Goal: Task Accomplishment & Management: Manage account settings

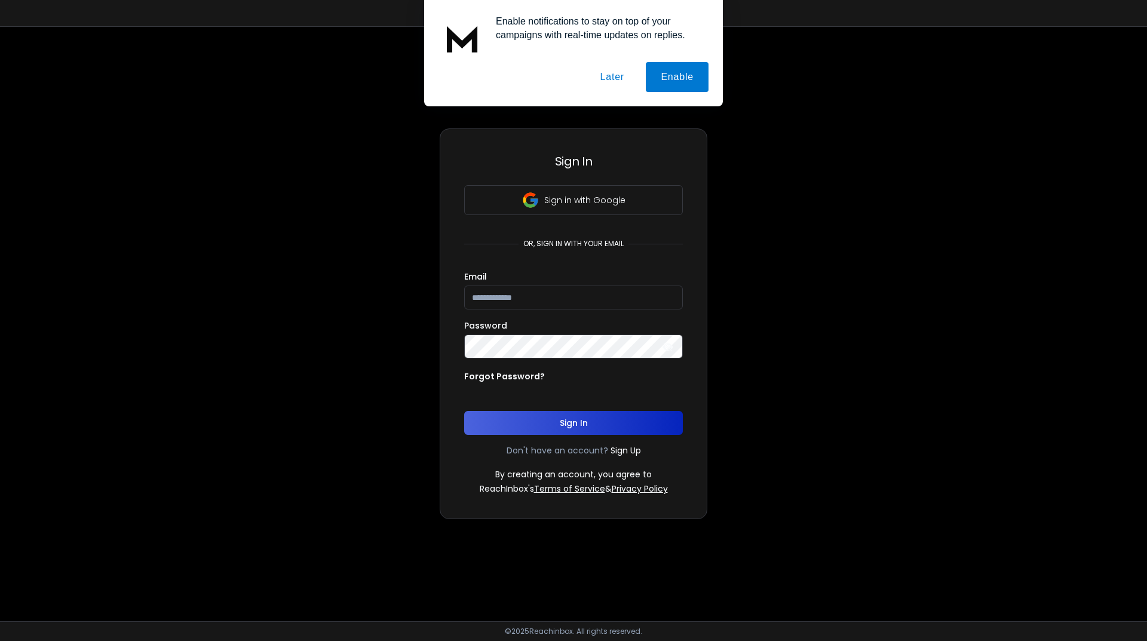
click at [530, 293] on input "email" at bounding box center [573, 298] width 219 height 24
paste input "**********"
type input "**********"
click at [617, 76] on button "Later" at bounding box center [612, 77] width 54 height 30
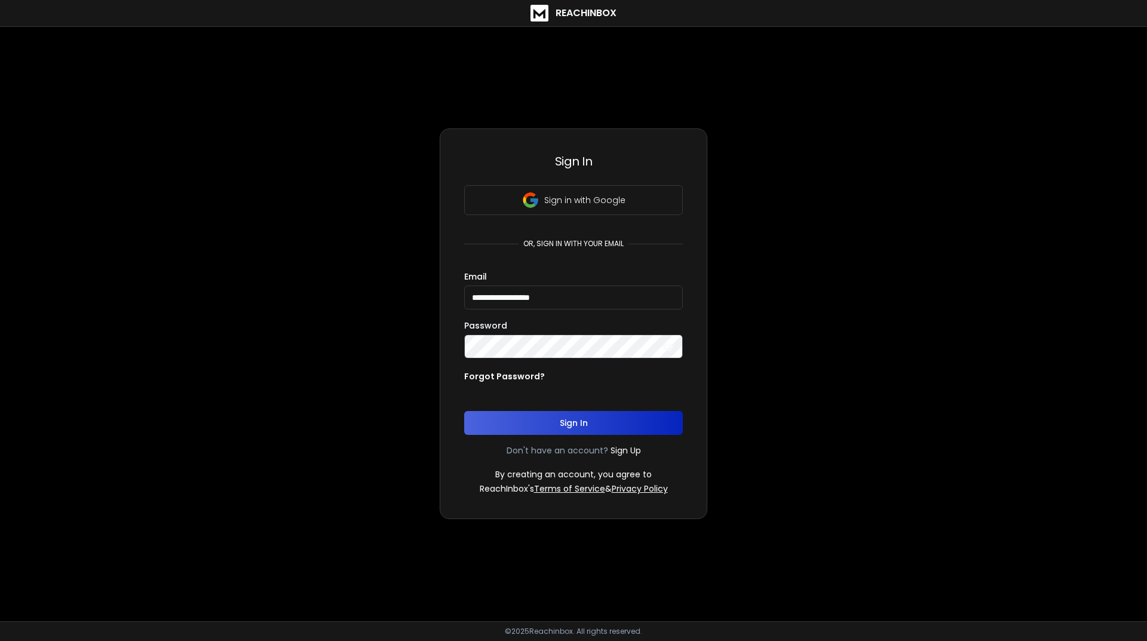
click at [579, 417] on button "Sign In" at bounding box center [573, 423] width 219 height 24
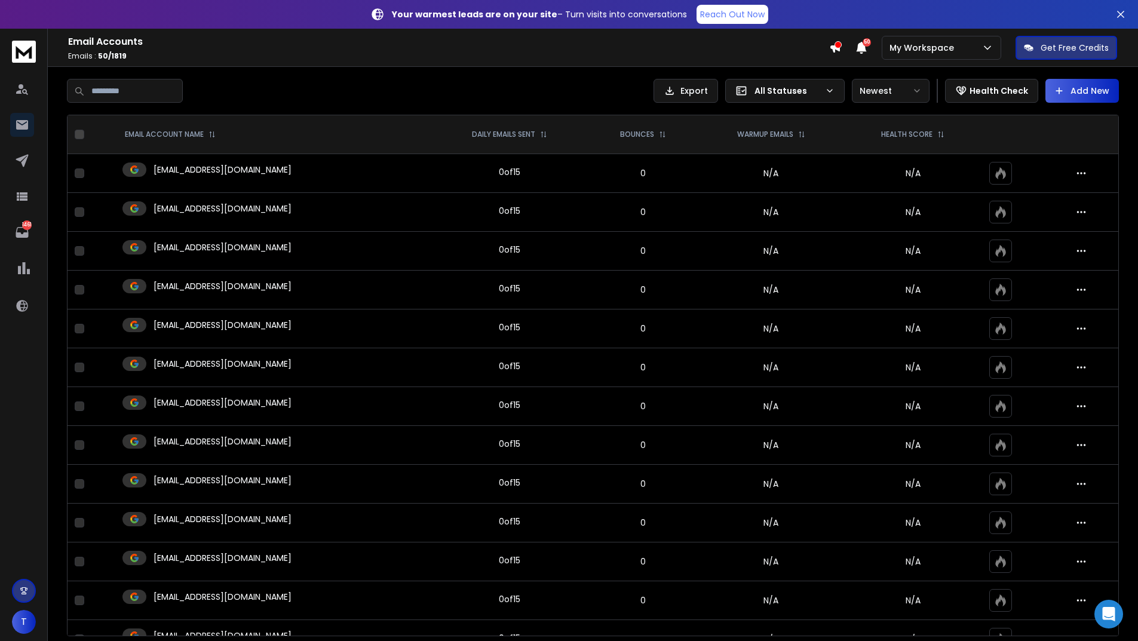
click at [1072, 82] on button "Add New" at bounding box center [1082, 91] width 73 height 24
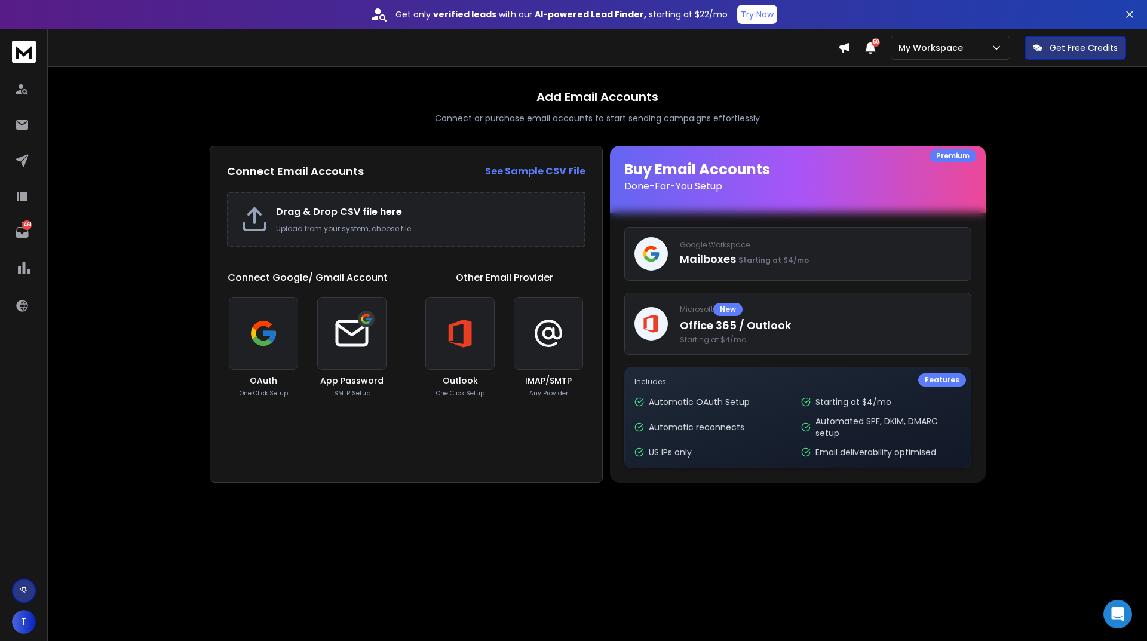
click at [263, 344] on icon at bounding box center [263, 341] width 20 height 10
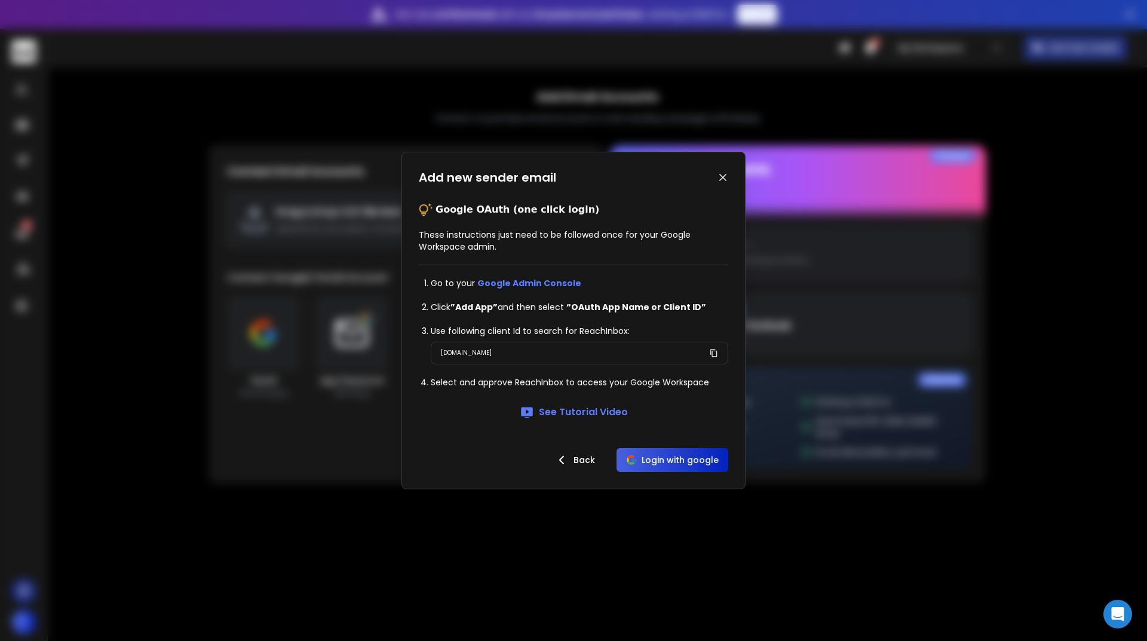
click at [684, 460] on button "Login with google" at bounding box center [673, 460] width 112 height 24
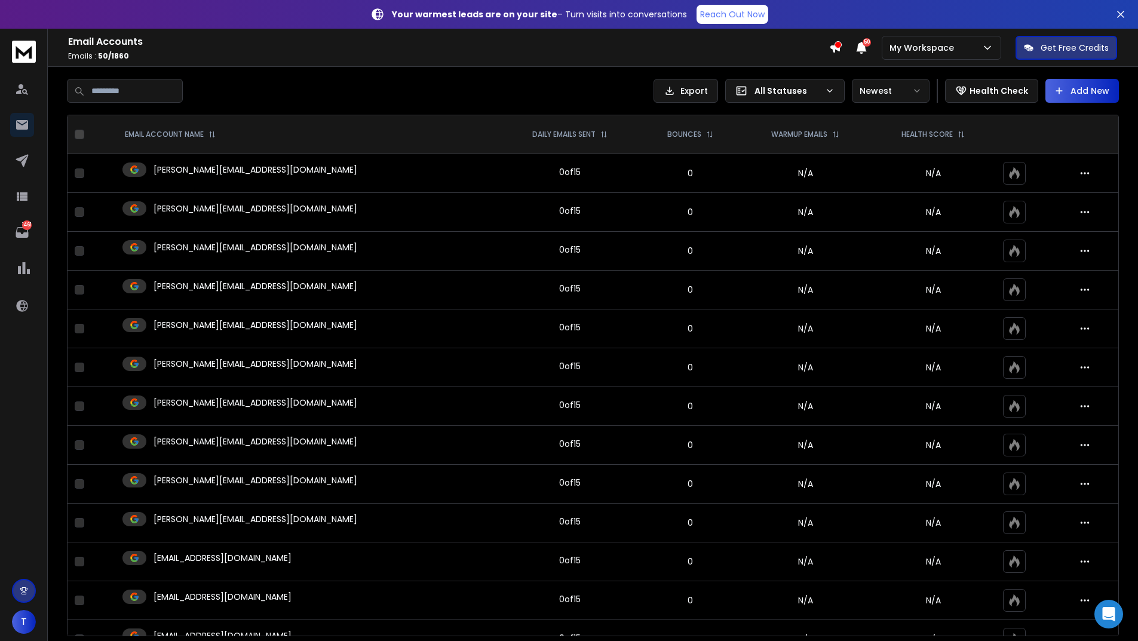
click at [1056, 94] on icon at bounding box center [1059, 91] width 8 height 8
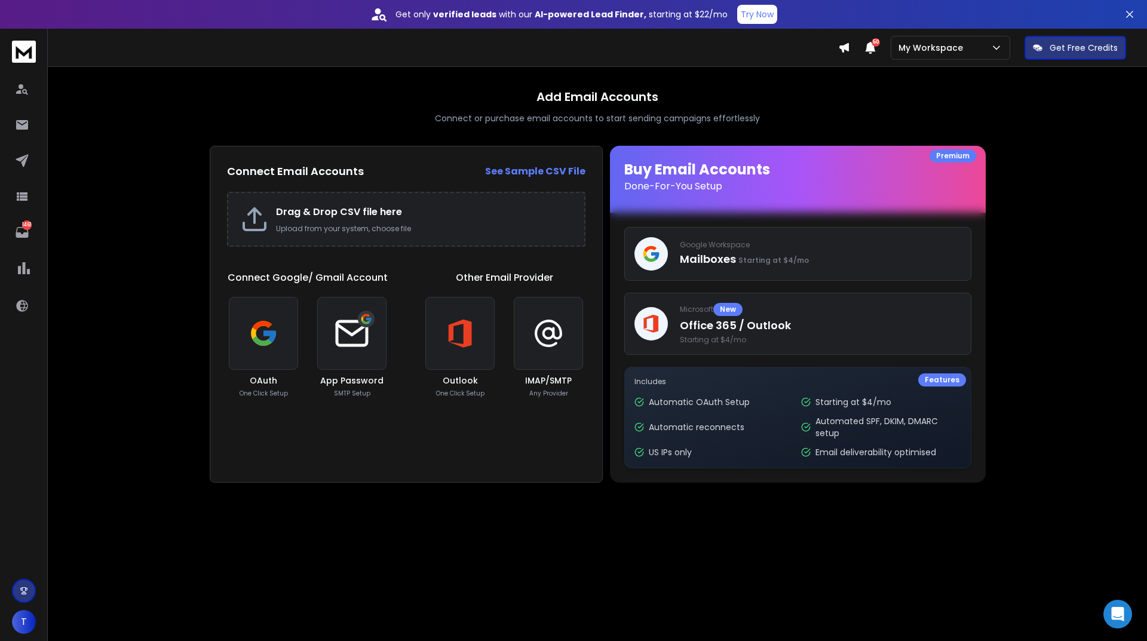
click at [293, 341] on div at bounding box center [263, 333] width 69 height 73
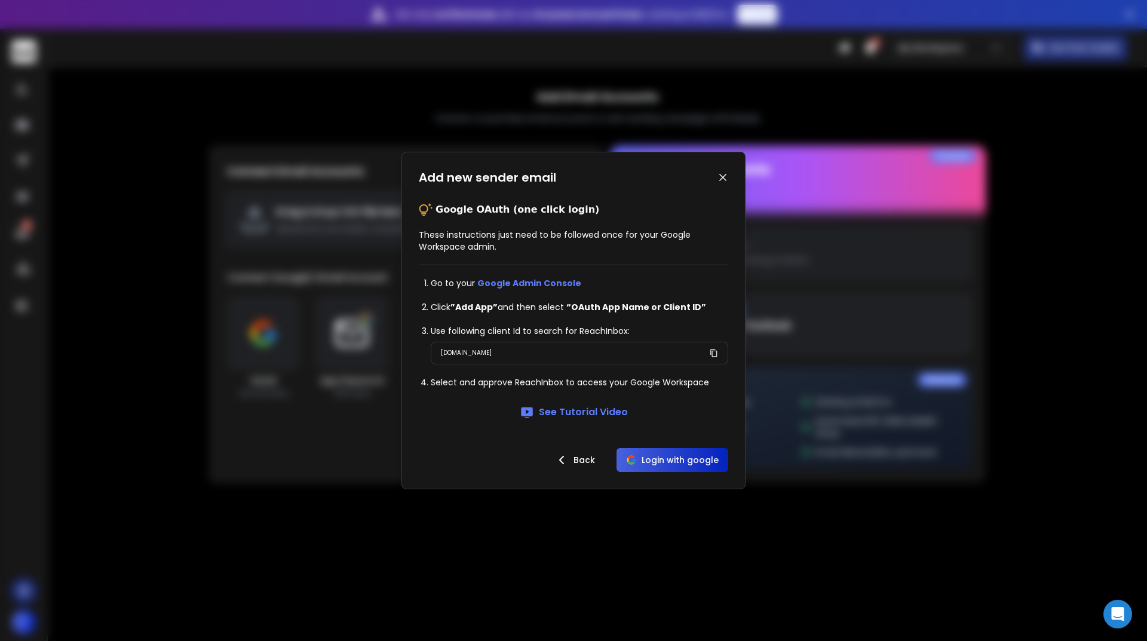
click at [652, 456] on button "Login with google" at bounding box center [673, 460] width 112 height 24
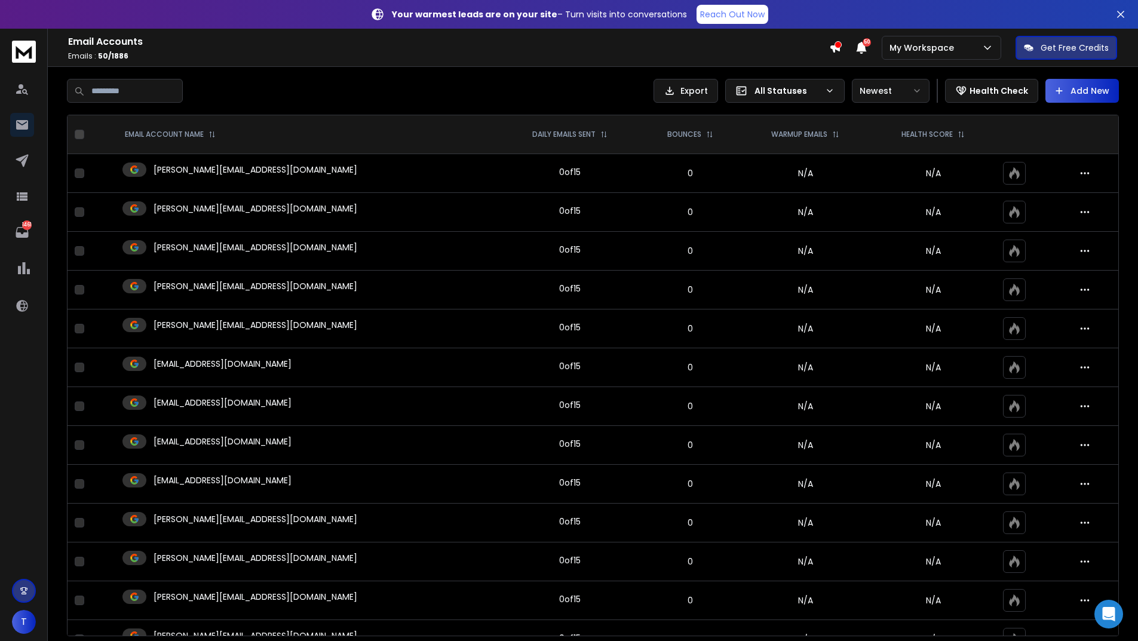
click at [1084, 86] on button "Add New" at bounding box center [1082, 91] width 73 height 24
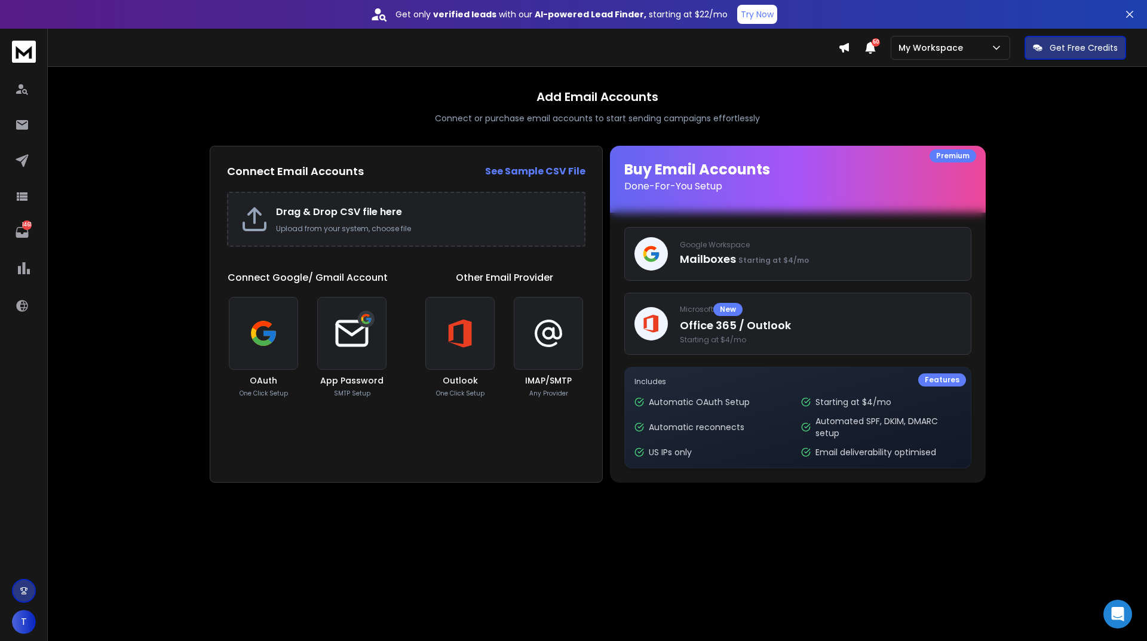
click at [256, 339] on icon at bounding box center [263, 341] width 20 height 10
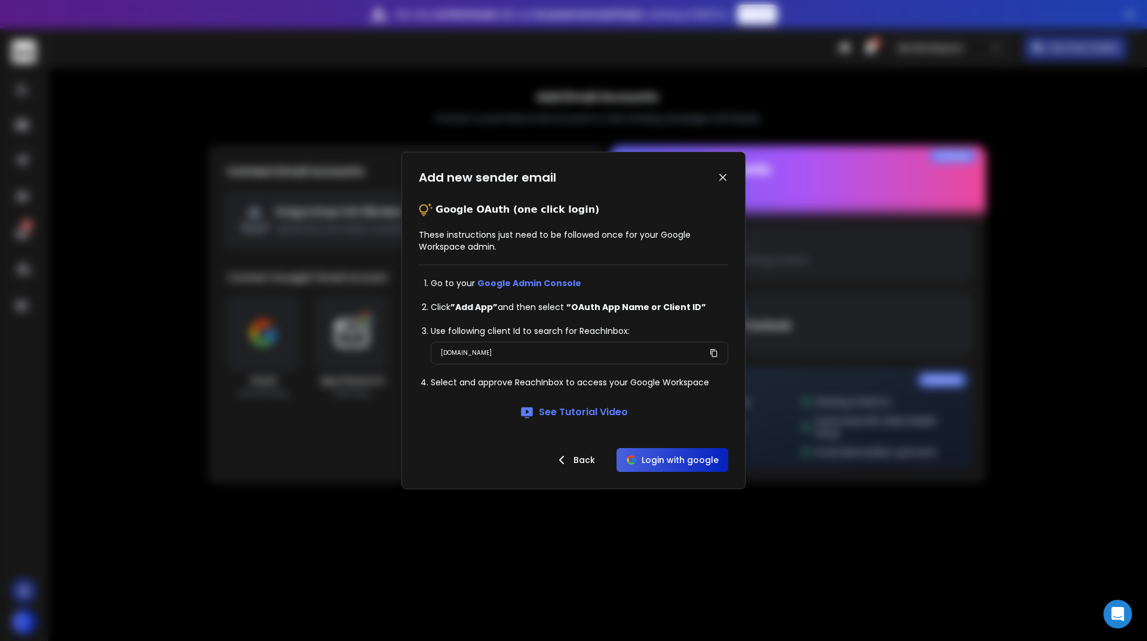
click at [701, 457] on button "Login with google" at bounding box center [673, 460] width 112 height 24
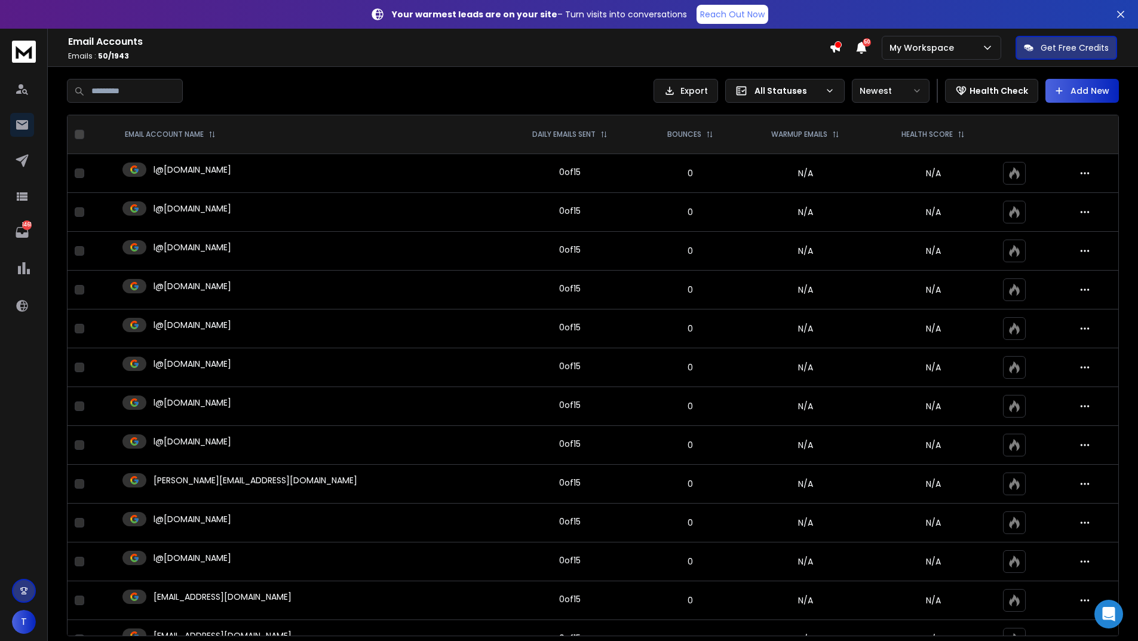
click at [1075, 85] on button "Add New" at bounding box center [1082, 91] width 73 height 24
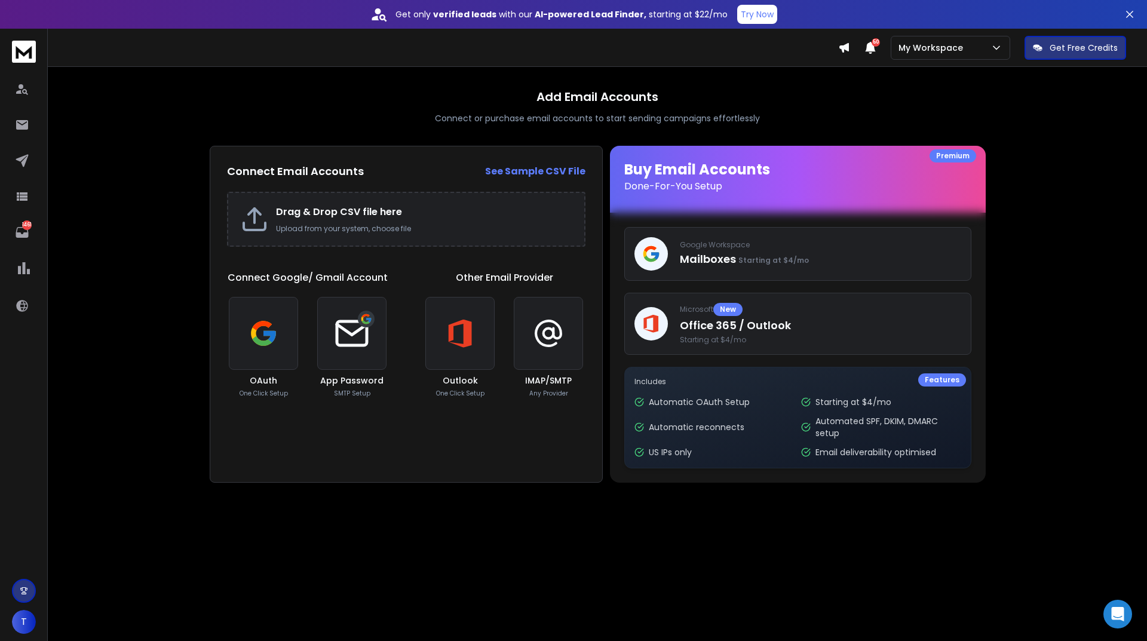
click at [260, 329] on icon at bounding box center [264, 333] width 30 height 36
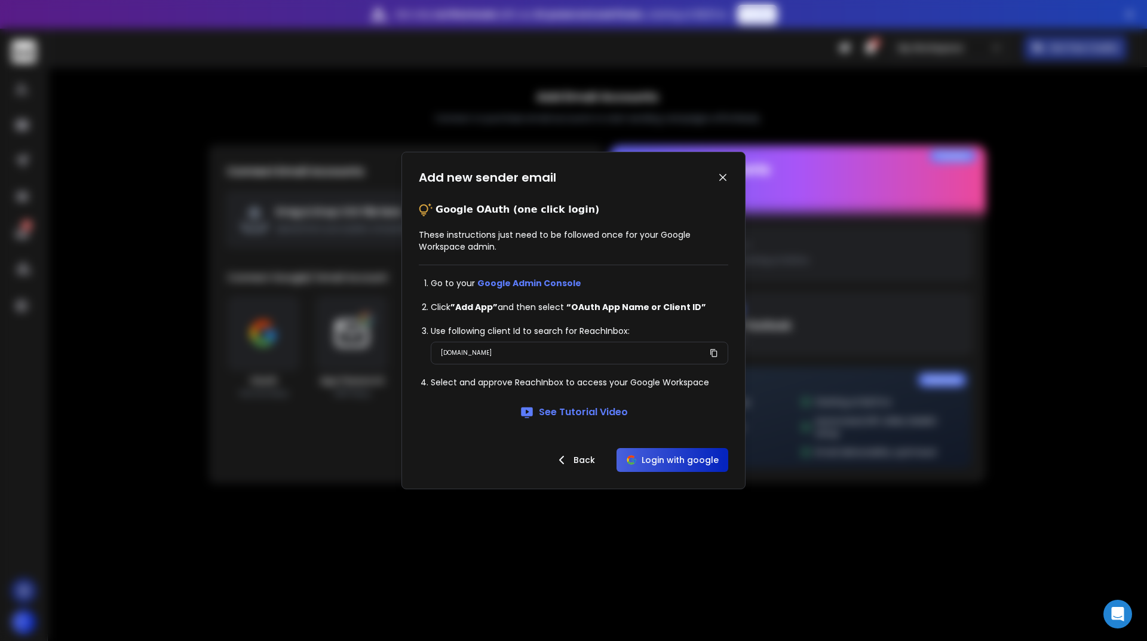
click at [669, 459] on button "Login with google" at bounding box center [673, 460] width 112 height 24
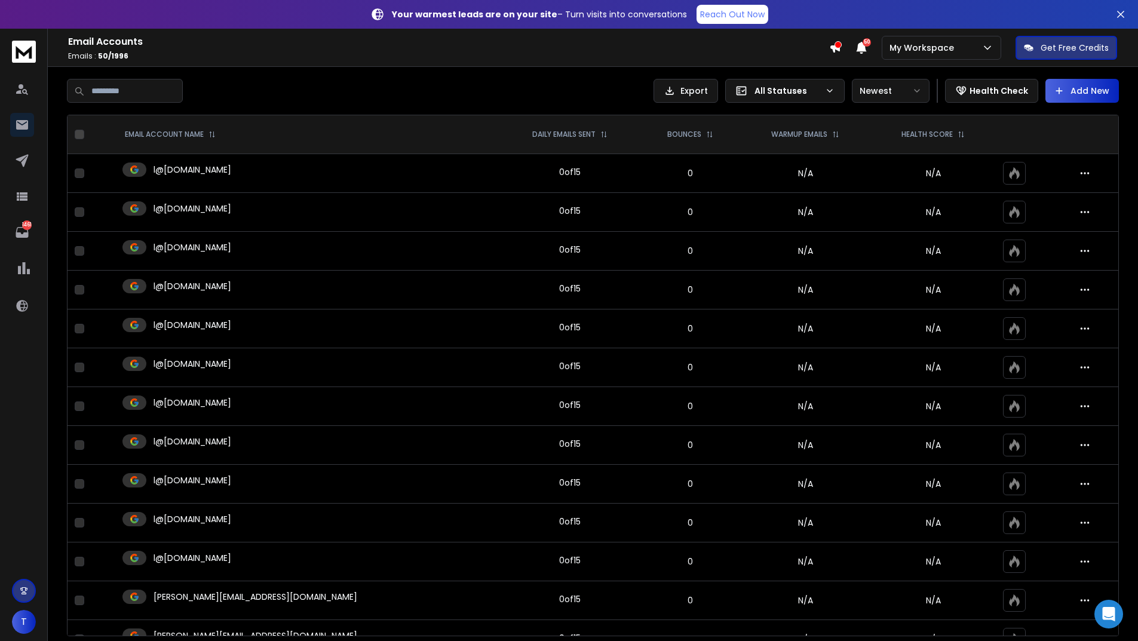
click at [1081, 90] on button "Add New" at bounding box center [1082, 91] width 73 height 24
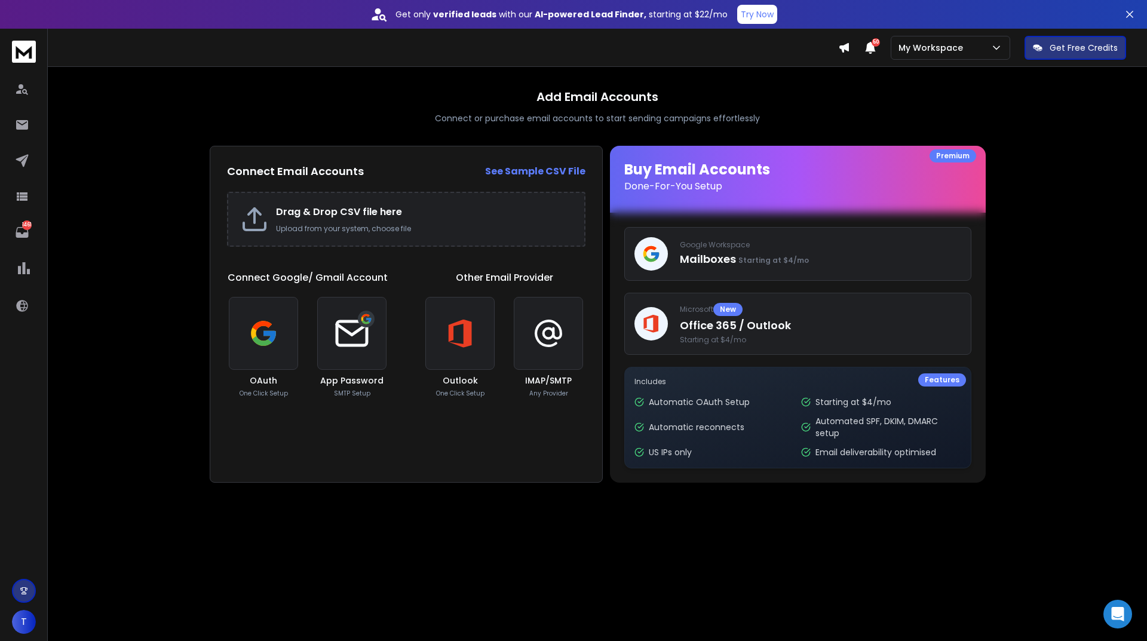
click at [263, 350] on icon at bounding box center [264, 333] width 30 height 36
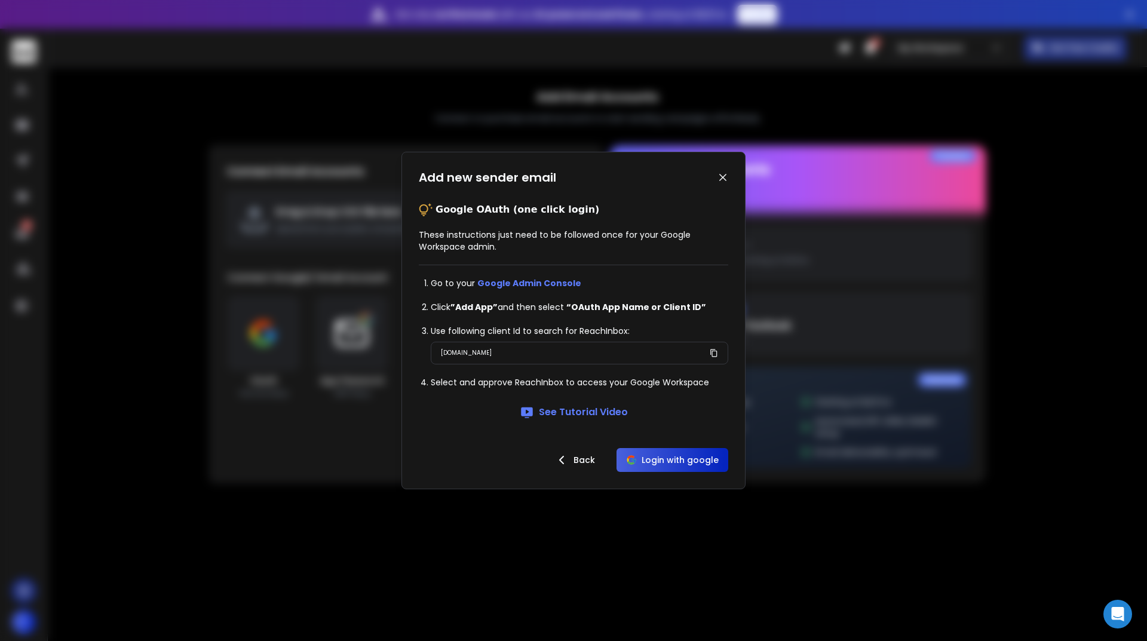
click at [649, 456] on button "Login with google" at bounding box center [673, 460] width 112 height 24
